Goal: Communication & Community: Answer question/provide support

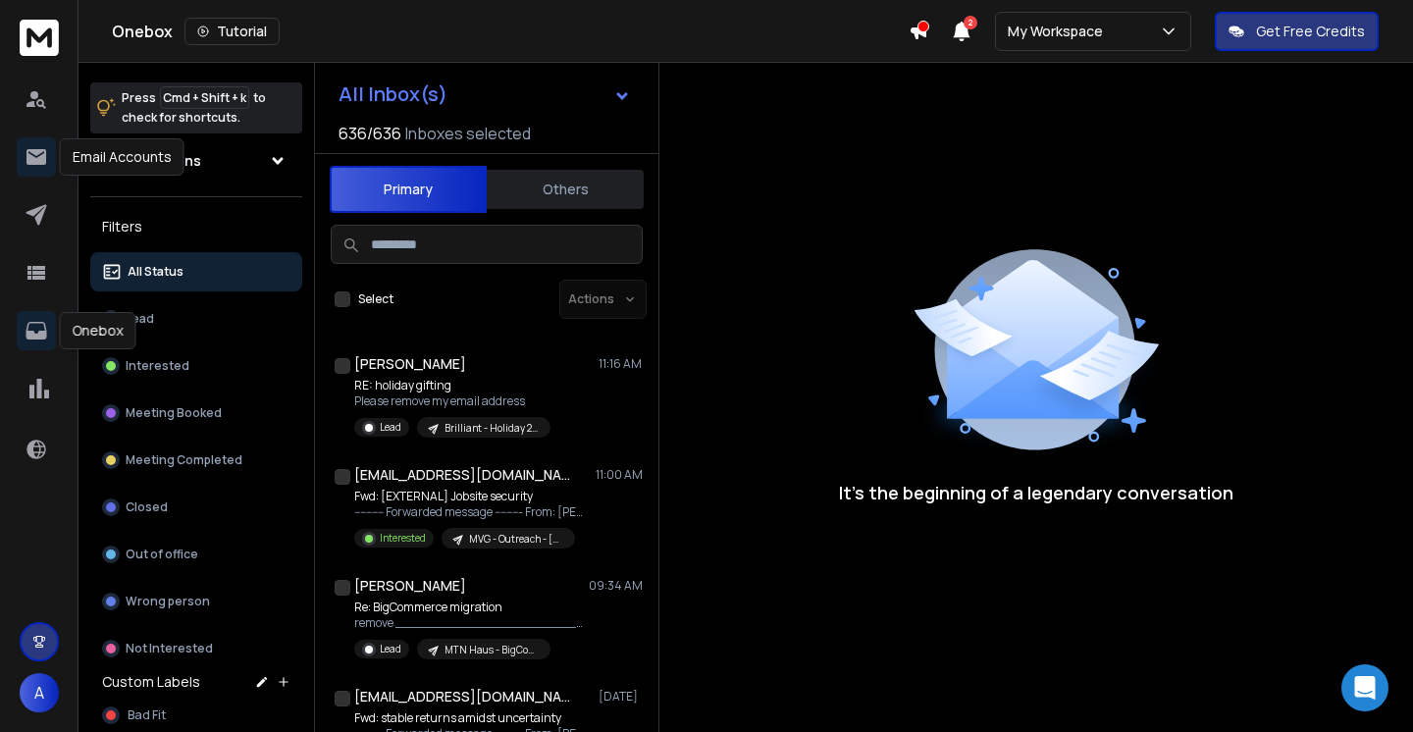
click at [28, 156] on icon at bounding box center [36, 157] width 20 height 16
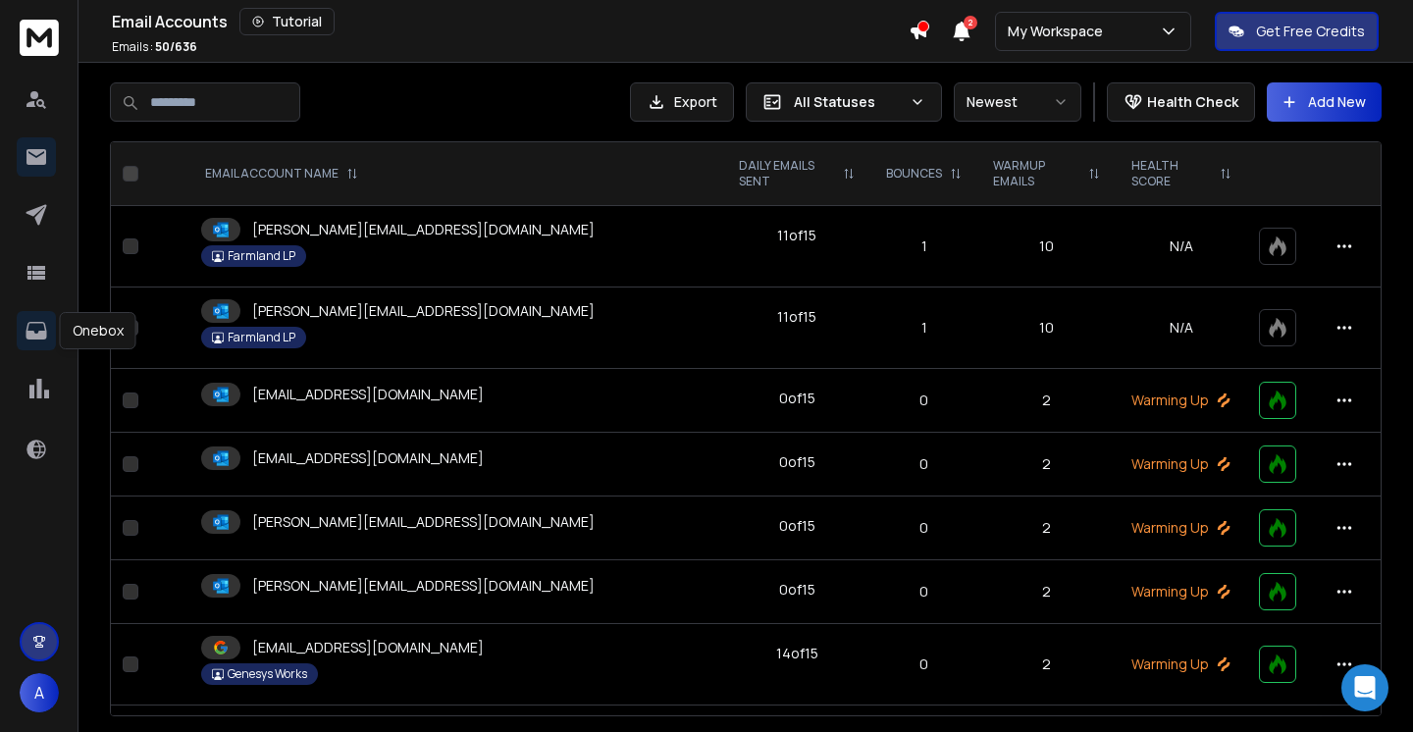
click at [39, 335] on icon at bounding box center [36, 331] width 21 height 18
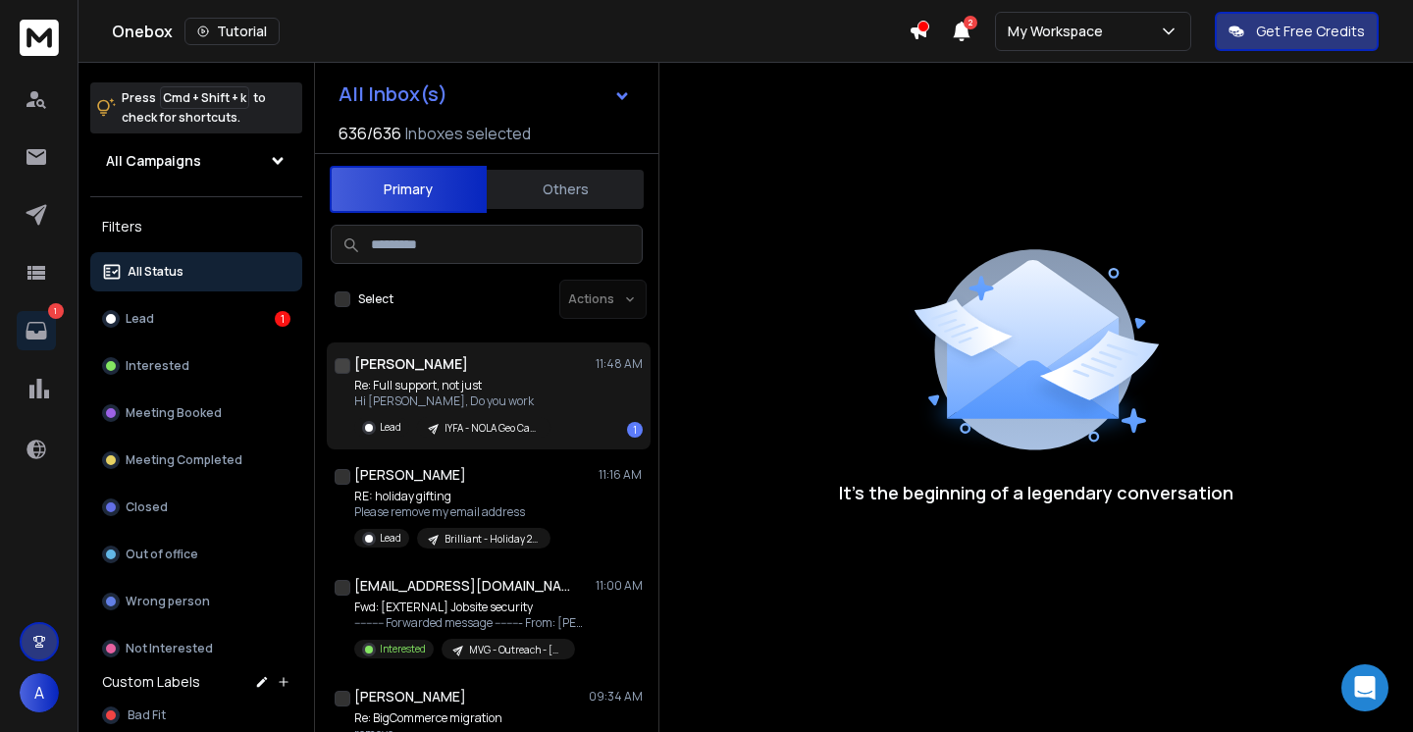
click at [492, 382] on p "Re: Full support, not just" at bounding box center [452, 386] width 196 height 16
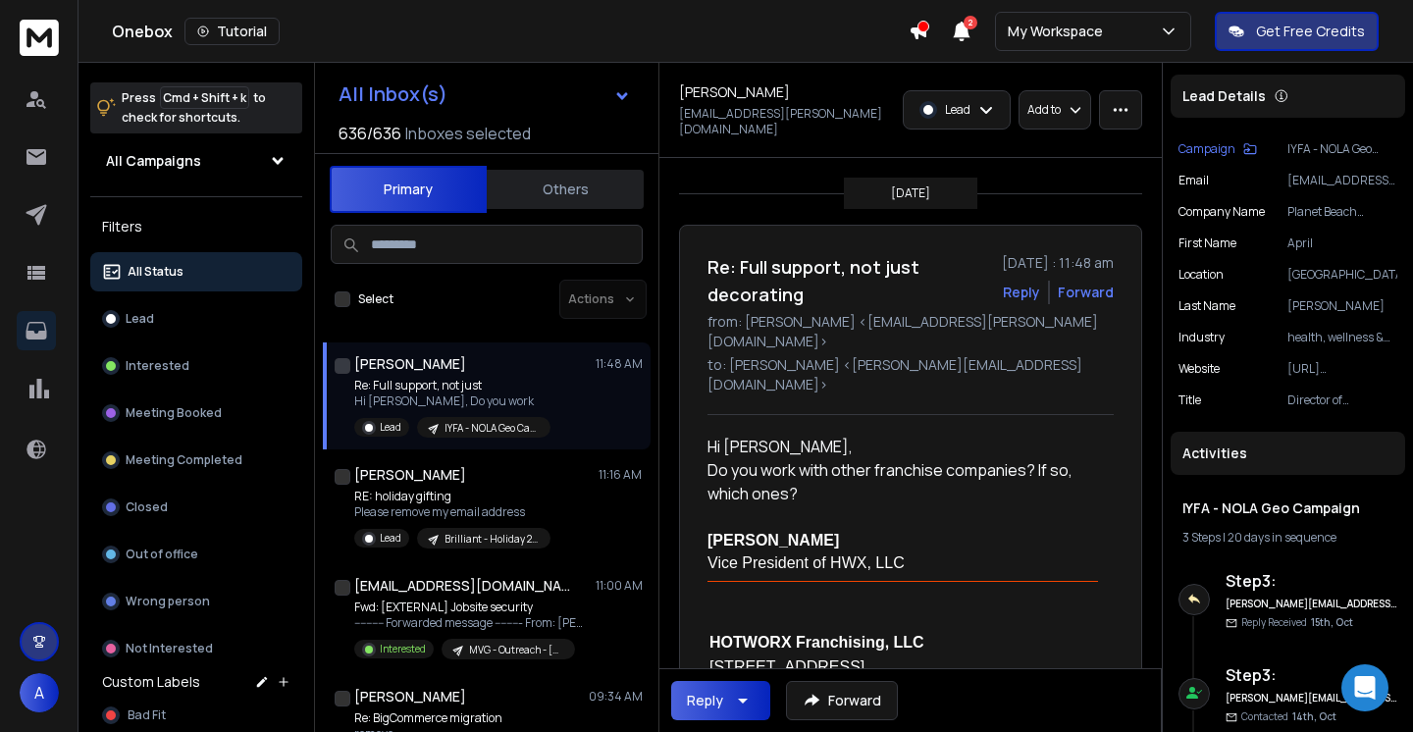
click at [994, 102] on icon at bounding box center [986, 110] width 16 height 16
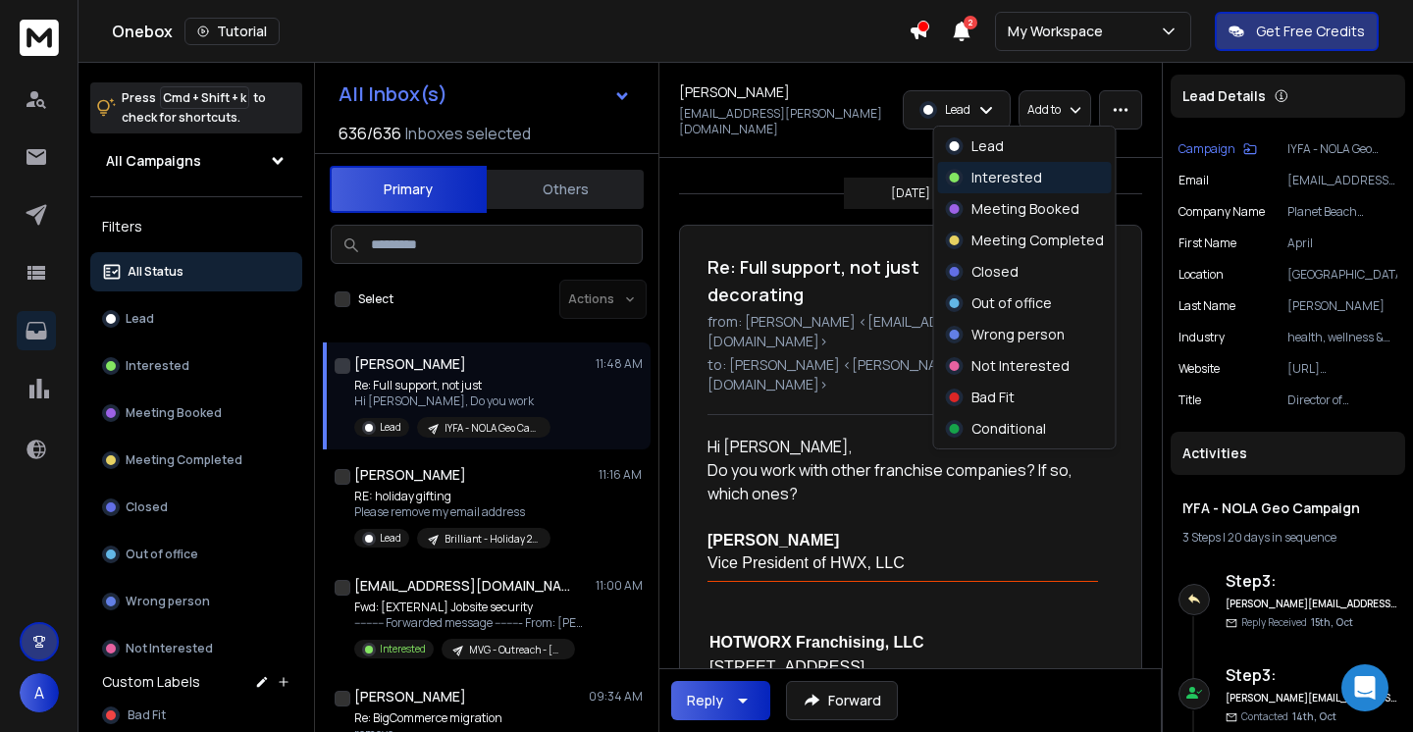
click at [992, 185] on p "Interested" at bounding box center [1006, 178] width 71 height 20
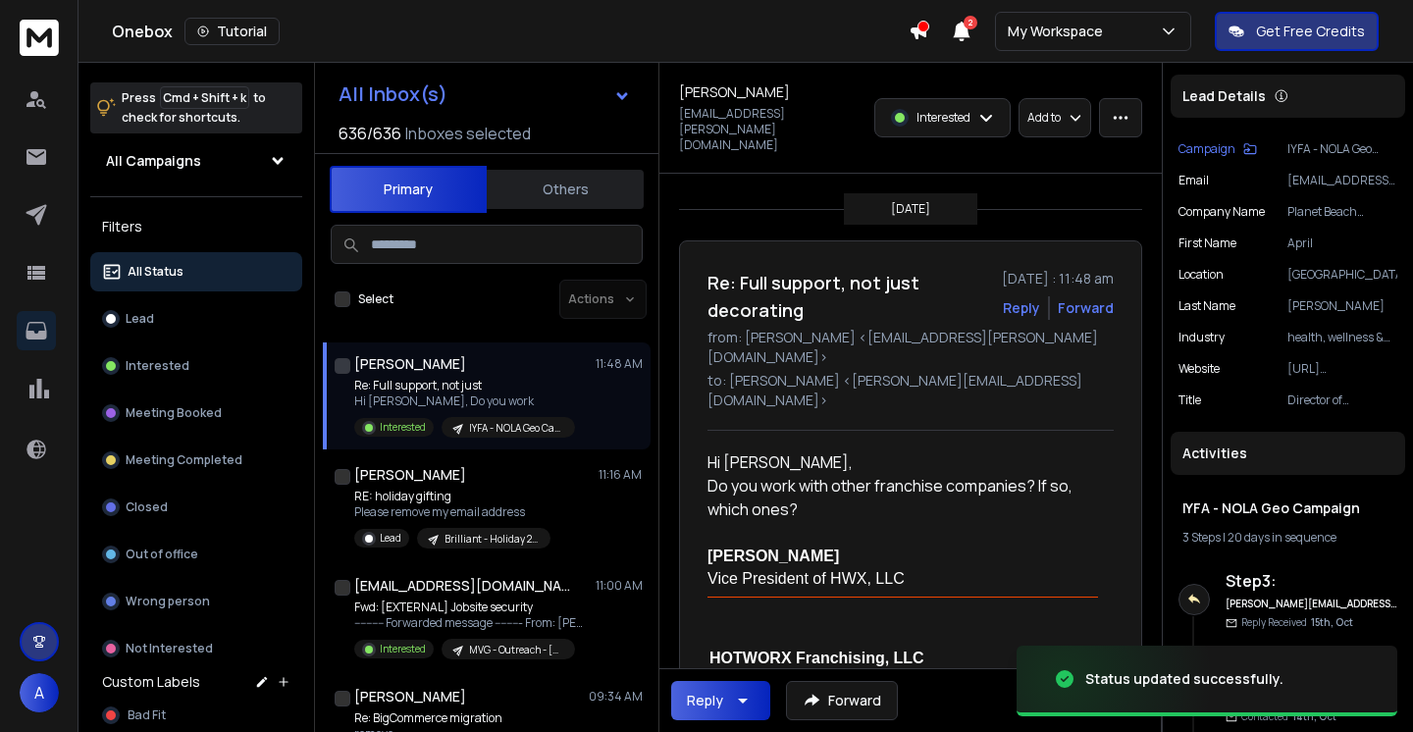
click at [1113, 298] on div "Forward" at bounding box center [1086, 308] width 56 height 20
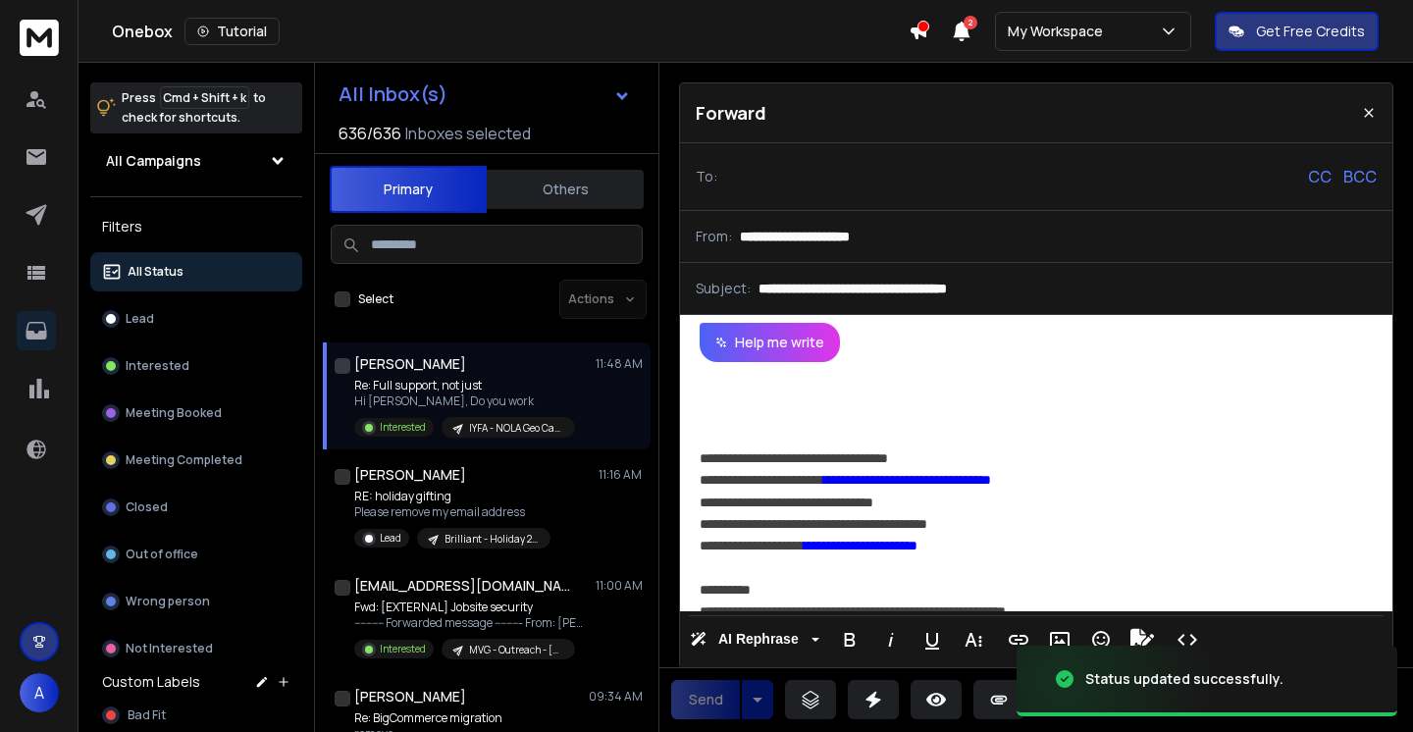
click at [798, 190] on input at bounding box center [793, 176] width 137 height 35
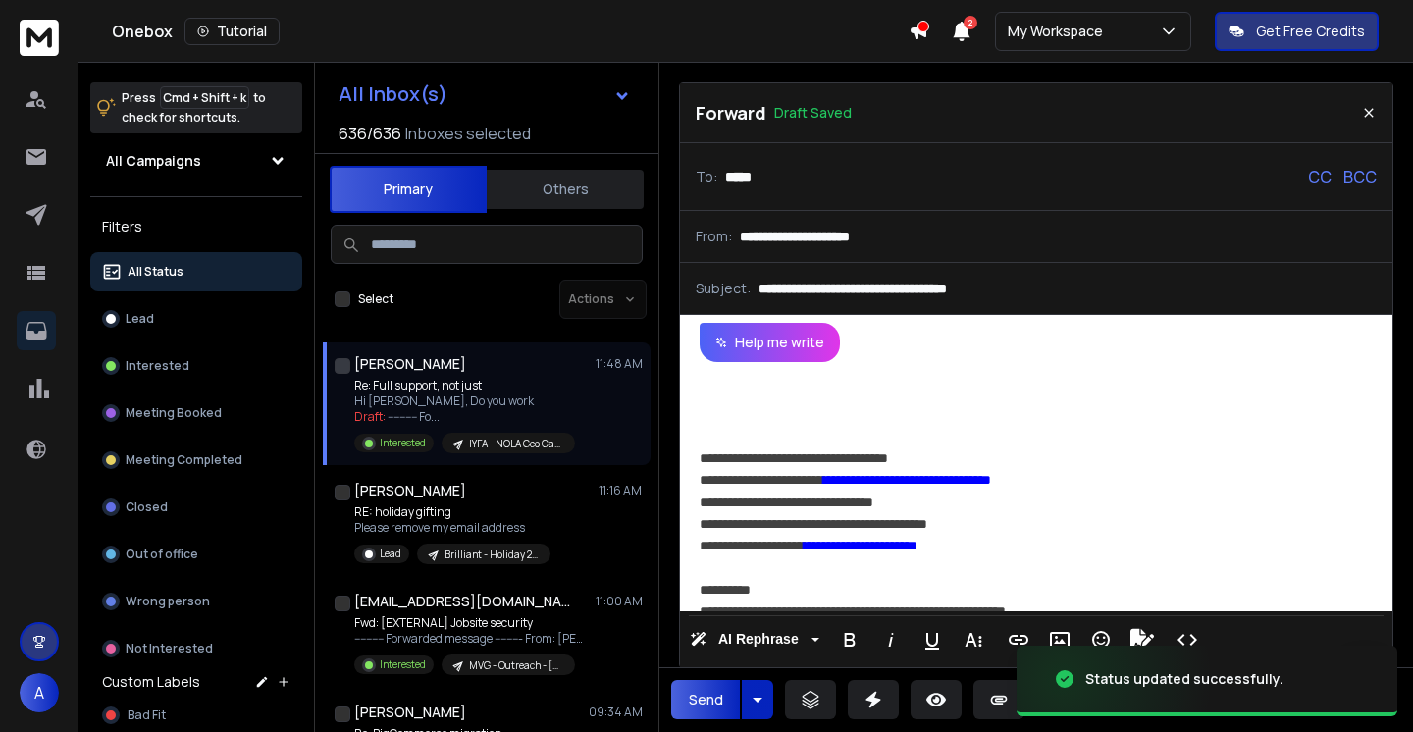
type input "**********"
click at [697, 697] on button "Send" at bounding box center [705, 699] width 69 height 39
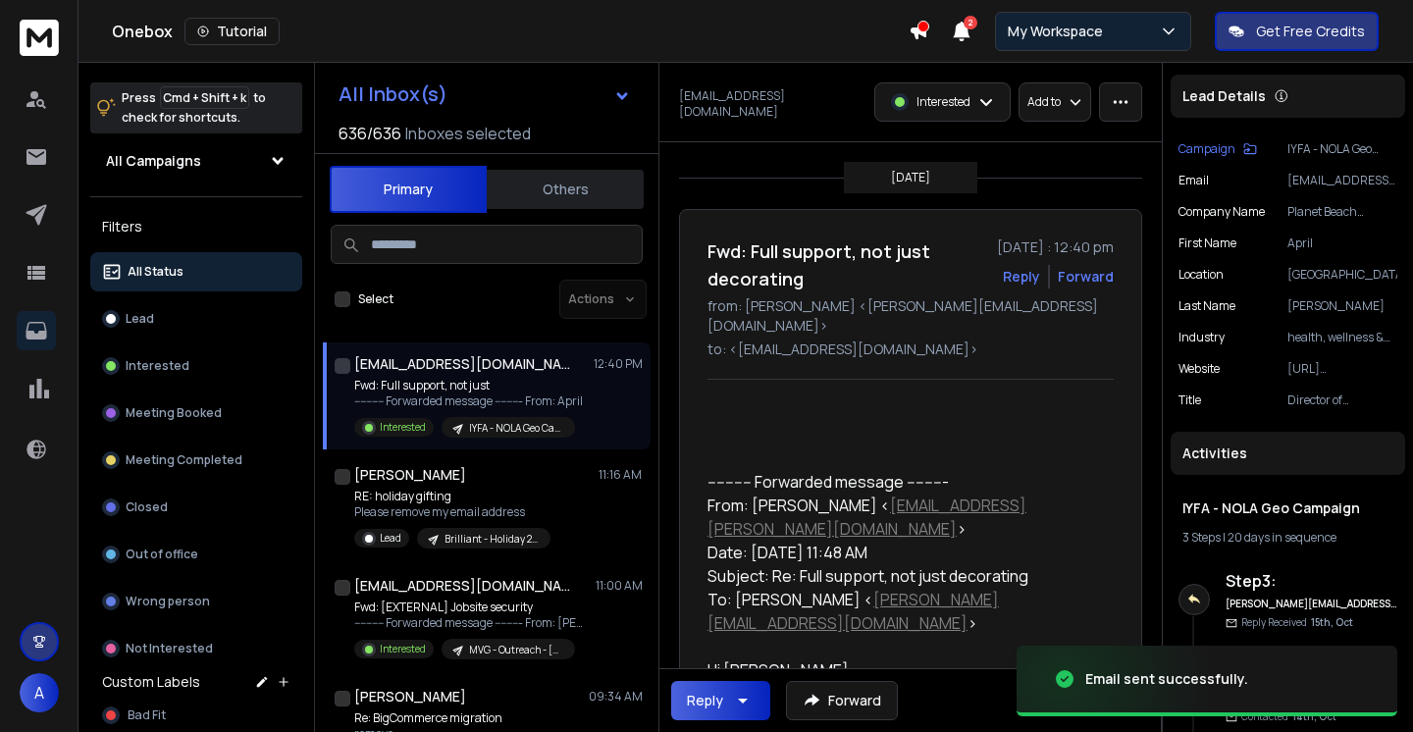
click at [1071, 25] on p "My Workspace" at bounding box center [1058, 32] width 103 height 20
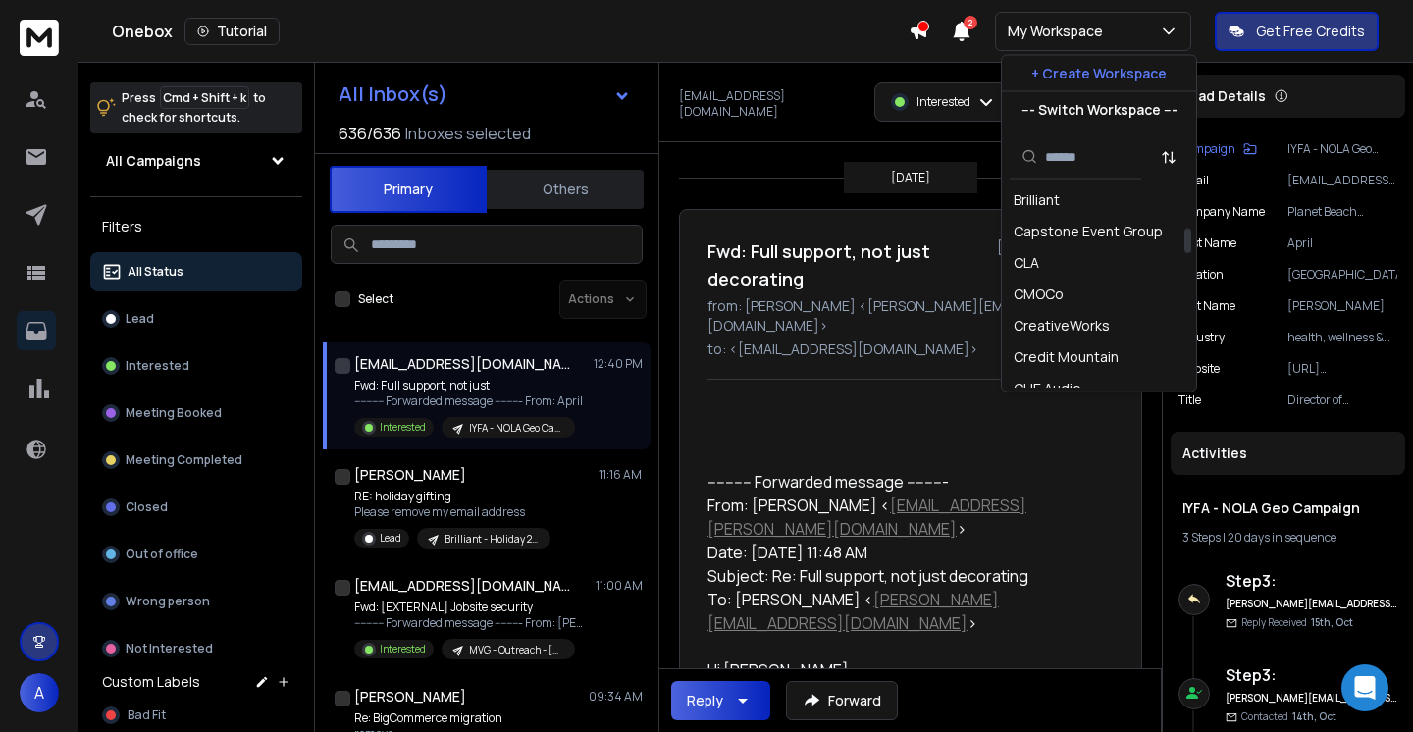
scroll to position [306, 0]
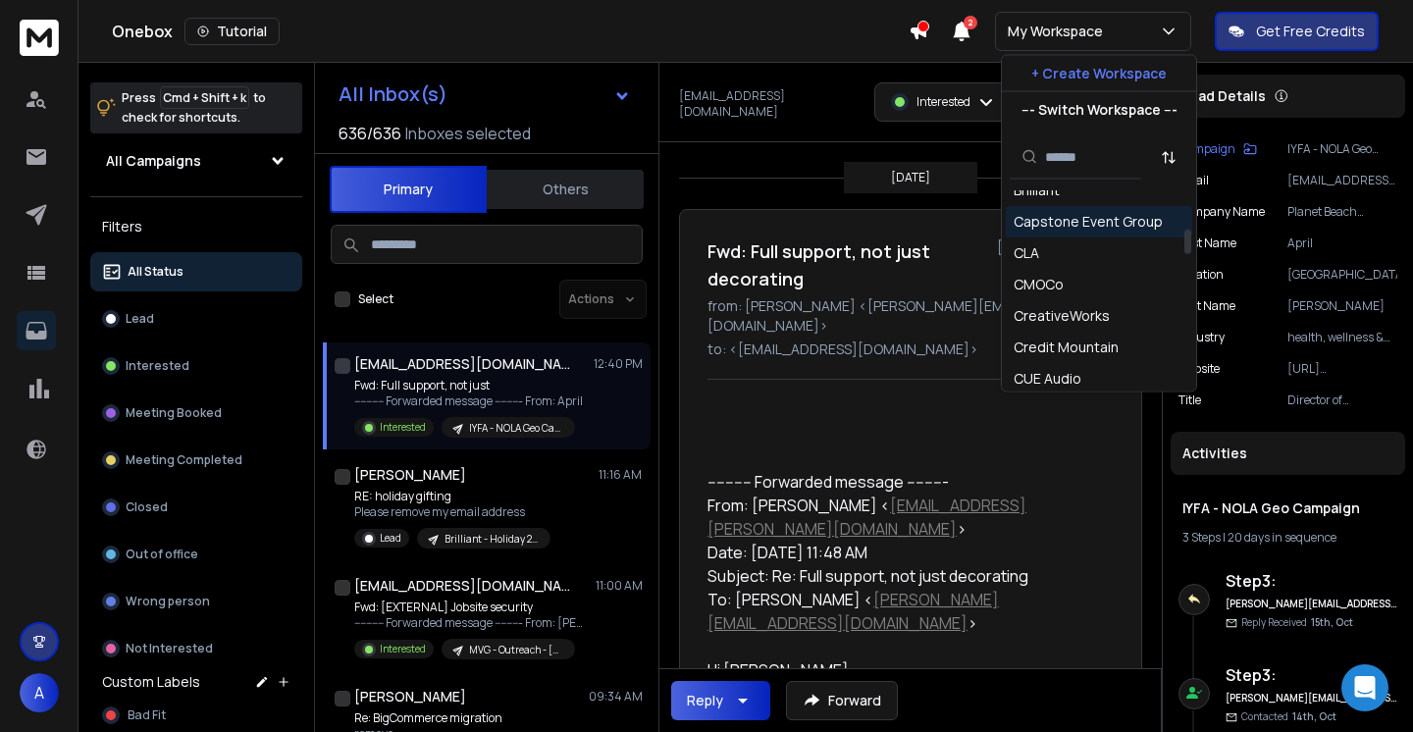
click at [1093, 213] on div "Capstone Event Group" at bounding box center [1087, 223] width 149 height 20
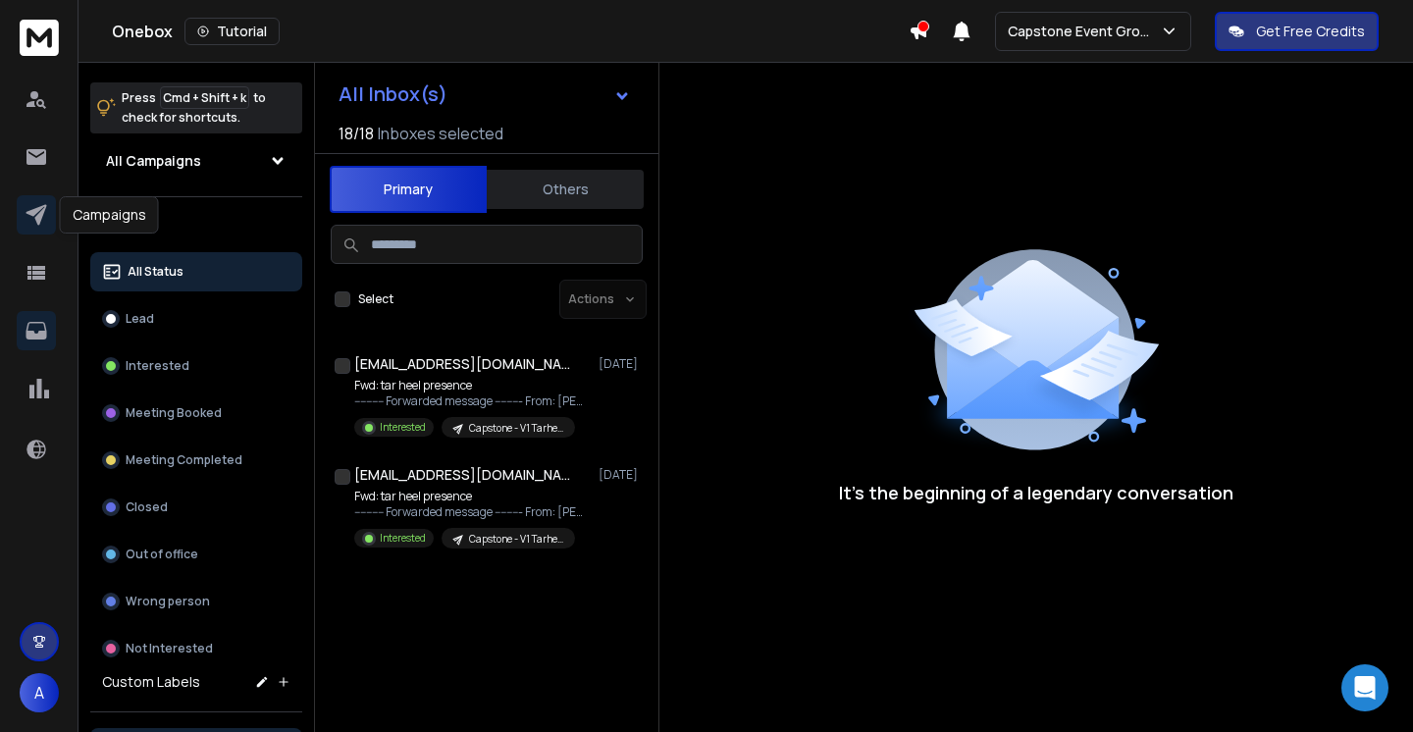
click at [36, 217] on icon at bounding box center [36, 215] width 21 height 21
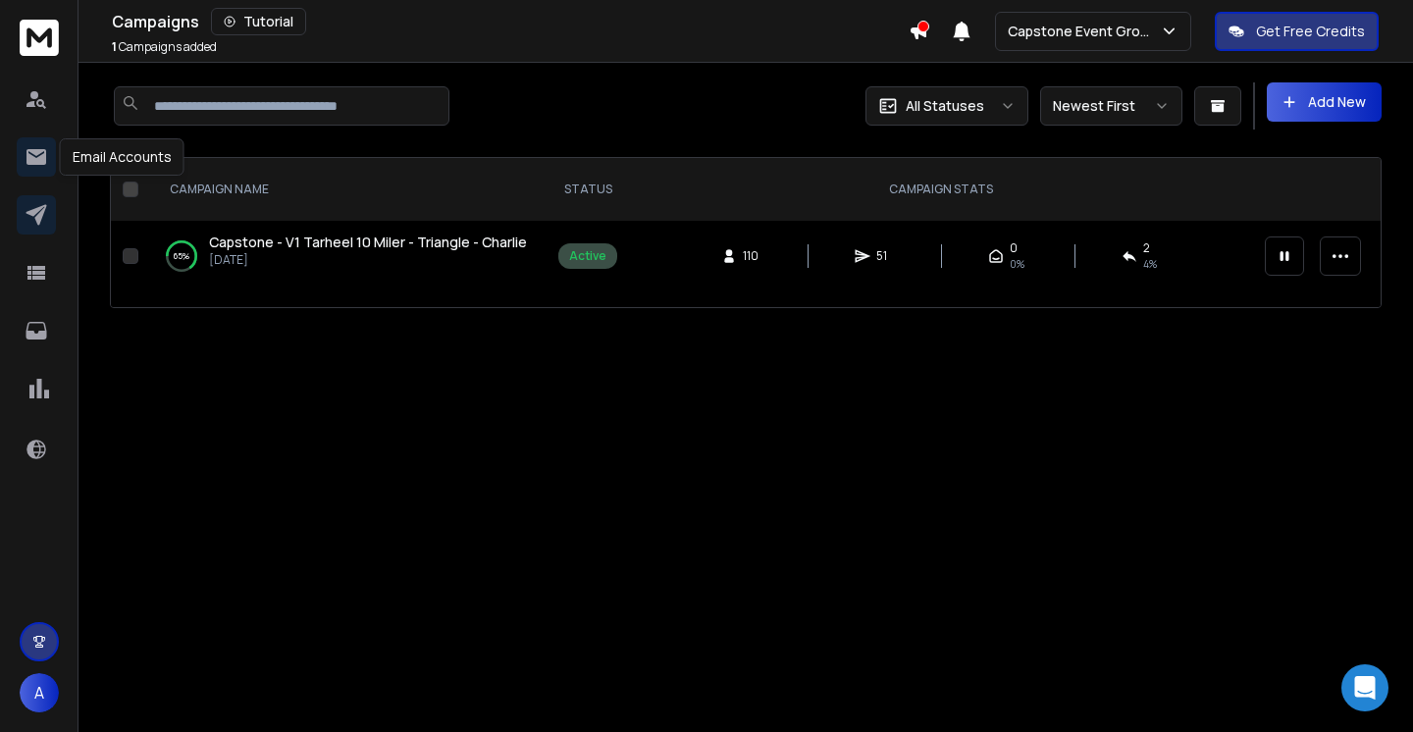
click at [30, 160] on icon at bounding box center [36, 157] width 20 height 16
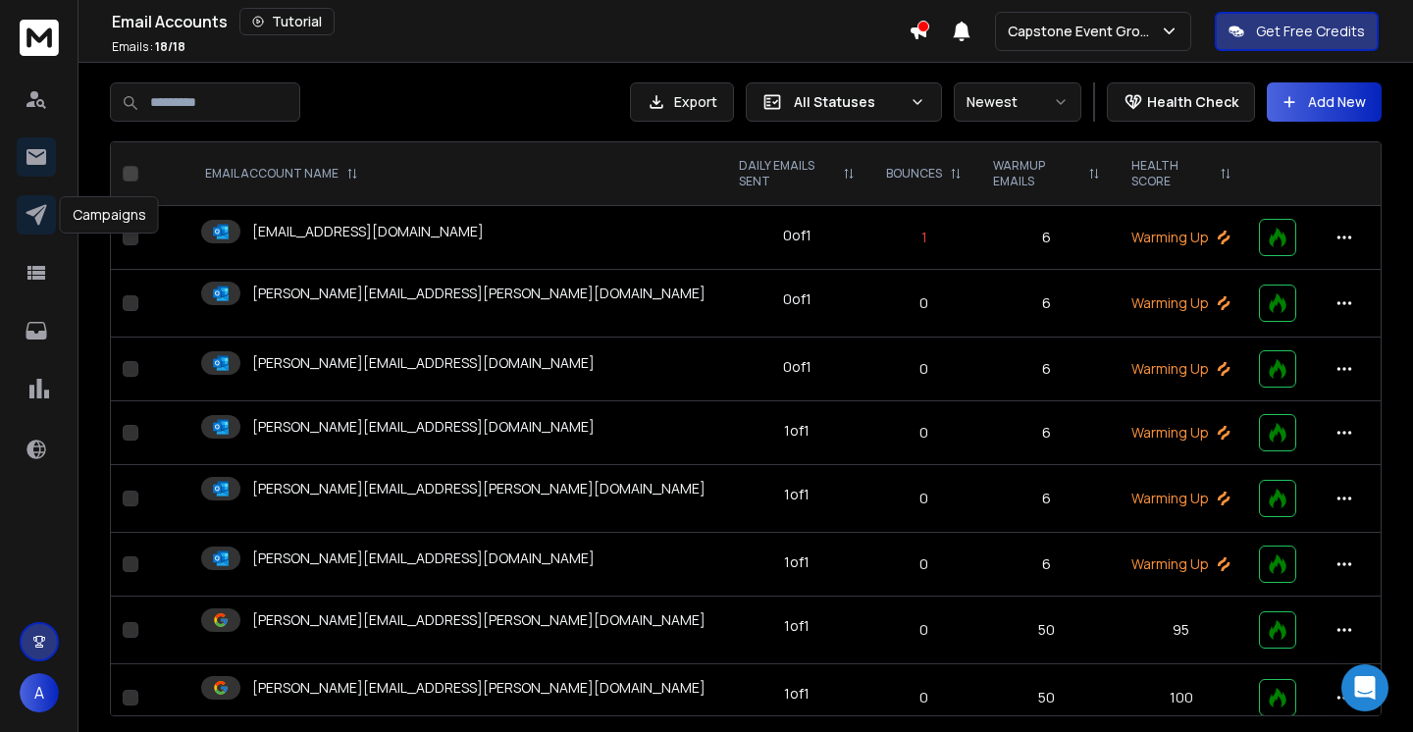
click at [37, 216] on icon at bounding box center [36, 215] width 21 height 21
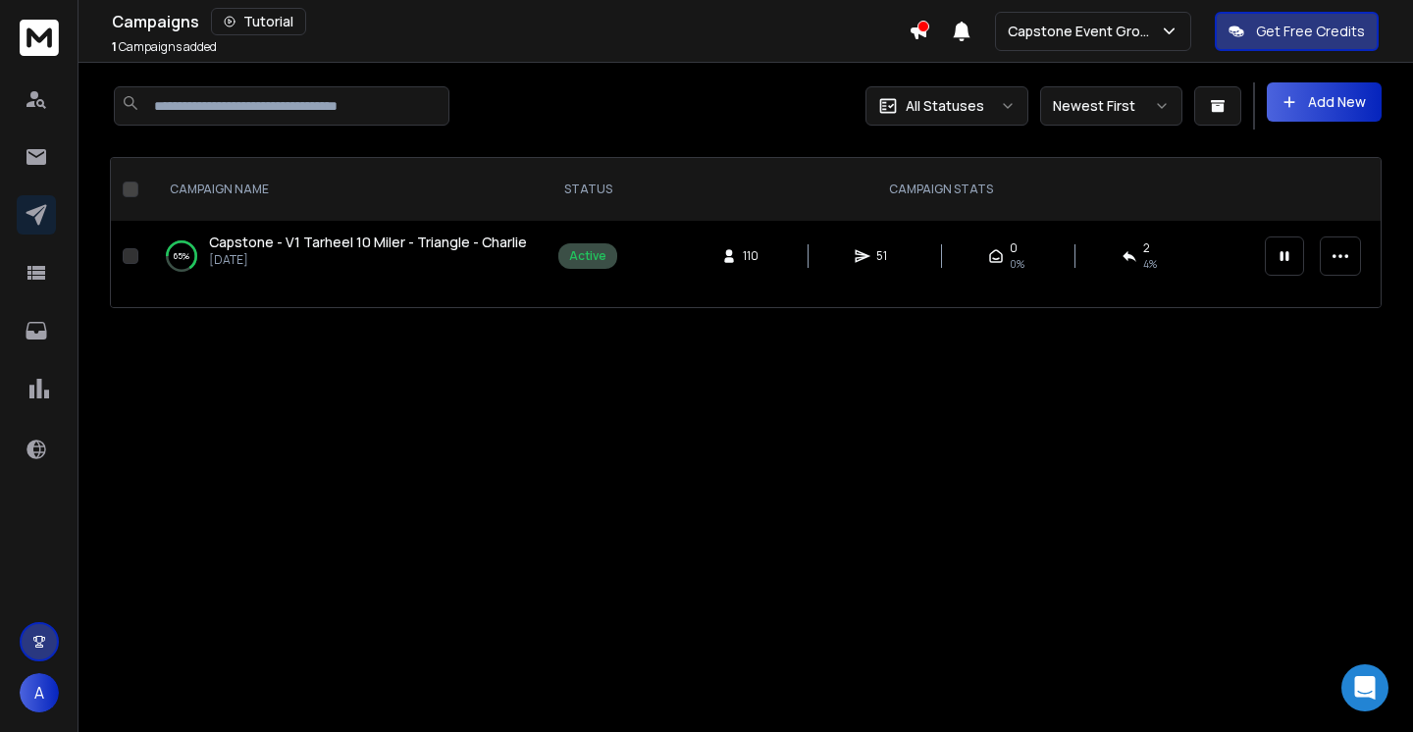
click at [452, 244] on span "Capstone - V1 Tarheel 10 Miler - Triangle - Charlie" at bounding box center [368, 241] width 318 height 19
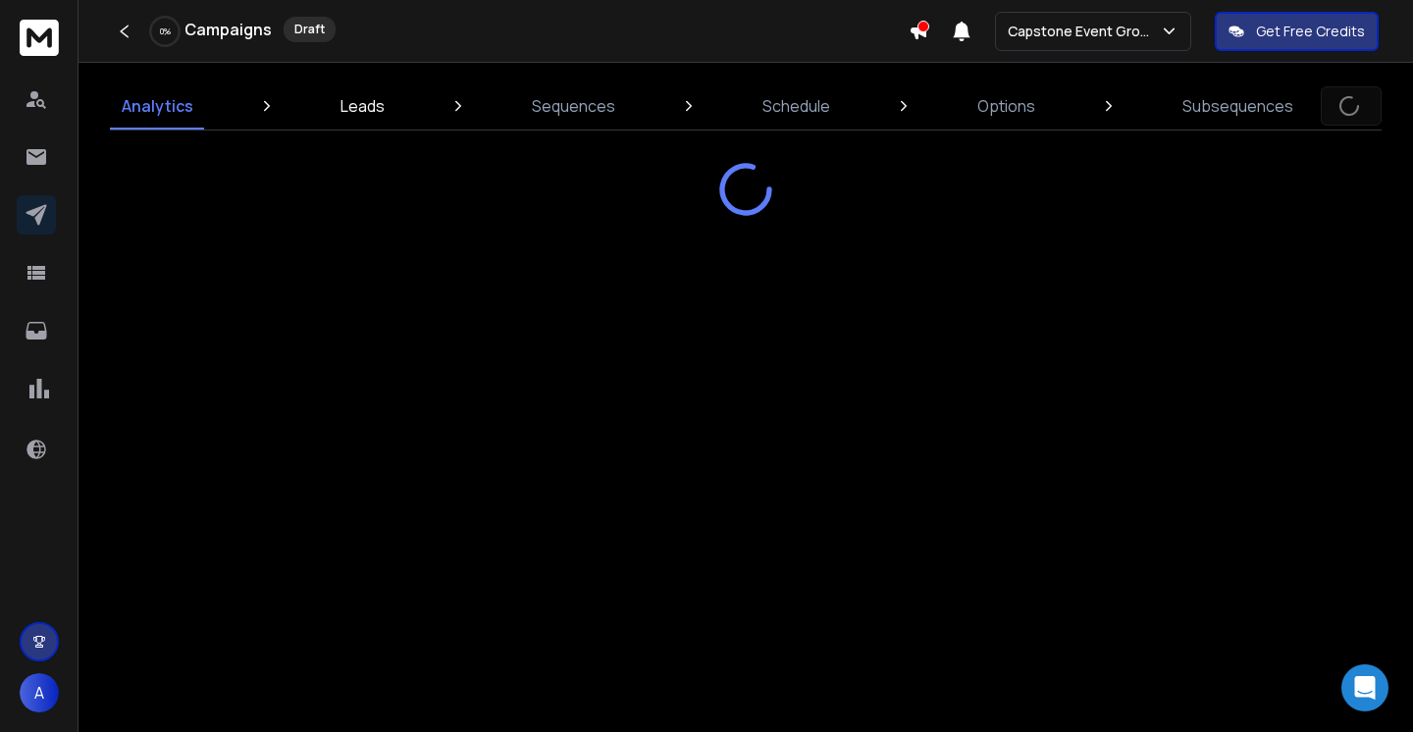
click at [363, 101] on p "Leads" at bounding box center [362, 106] width 44 height 24
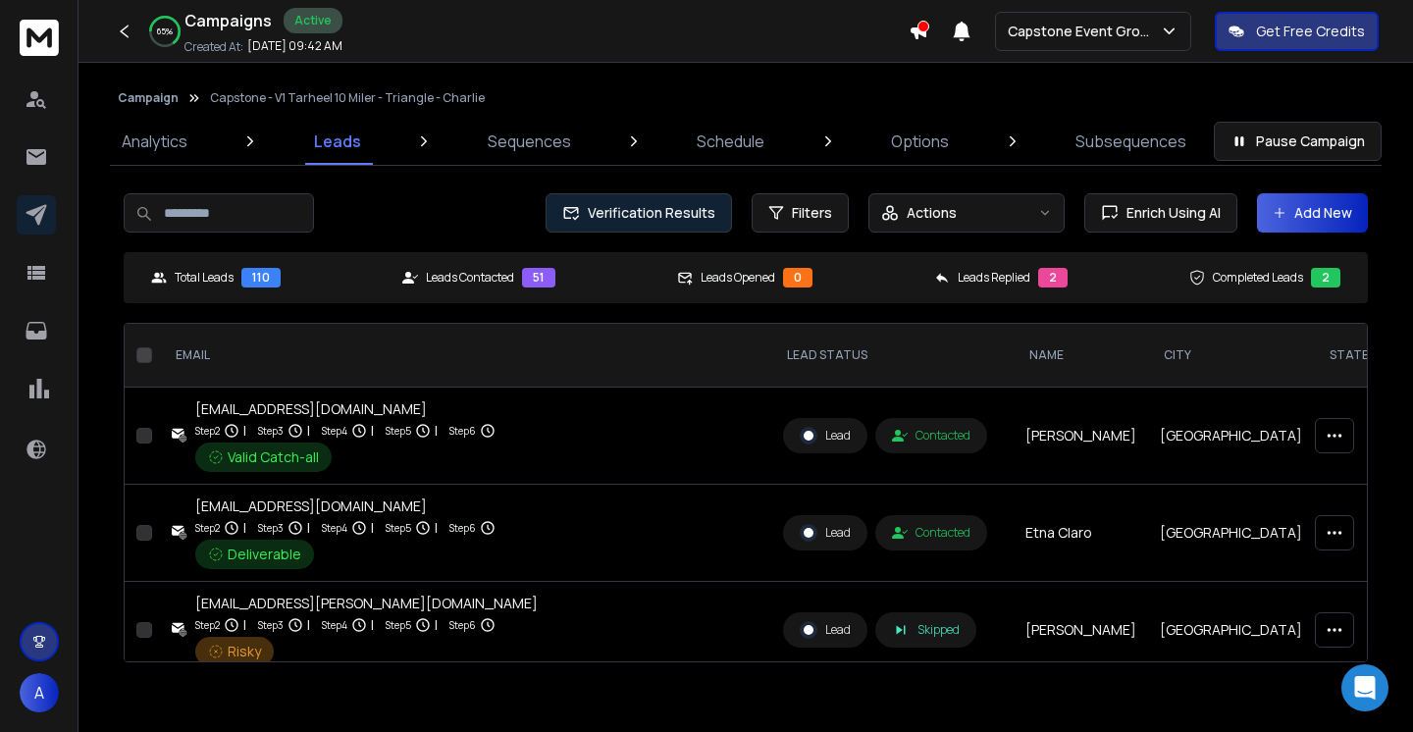
click at [652, 211] on span "Verification Results" at bounding box center [647, 213] width 135 height 20
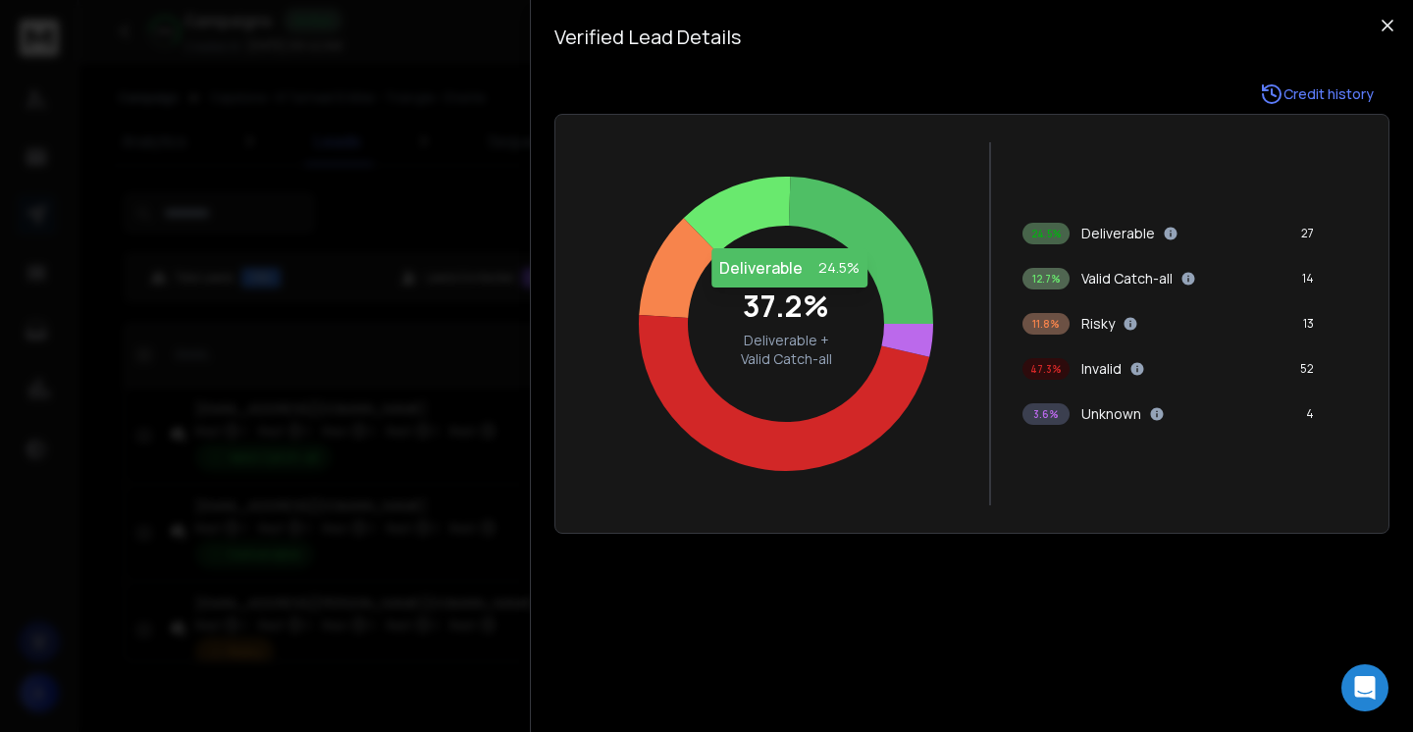
click at [1385, 23] on icon "button" at bounding box center [1387, 26] width 10 height 10
